Goal: Navigation & Orientation: Find specific page/section

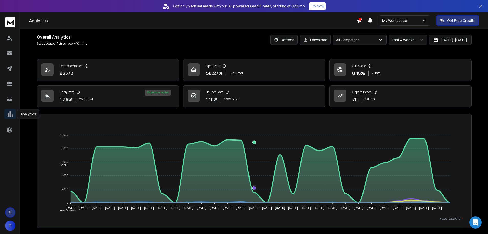
click at [9, 115] on icon at bounding box center [10, 114] width 8 height 8
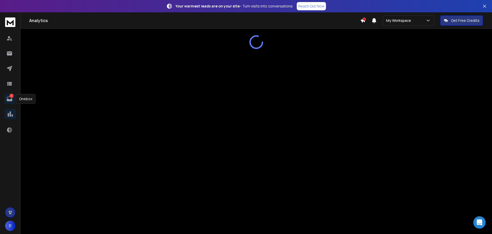
click at [8, 96] on icon at bounding box center [9, 99] width 6 height 6
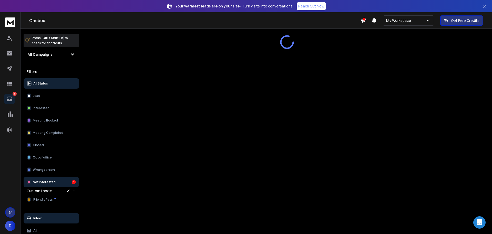
click at [61, 182] on button "Not Interested 1" at bounding box center [51, 182] width 55 height 10
click at [67, 184] on button "Not Interested 1" at bounding box center [51, 182] width 55 height 10
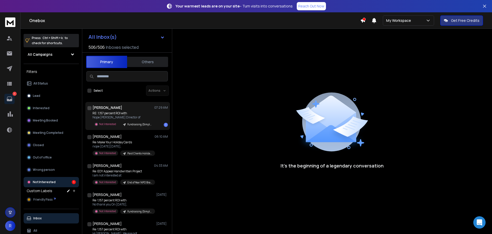
click at [138, 118] on p "Nope Louise Murgia Director of" at bounding box center [124, 117] width 62 height 4
